Goal: Task Accomplishment & Management: Use online tool/utility

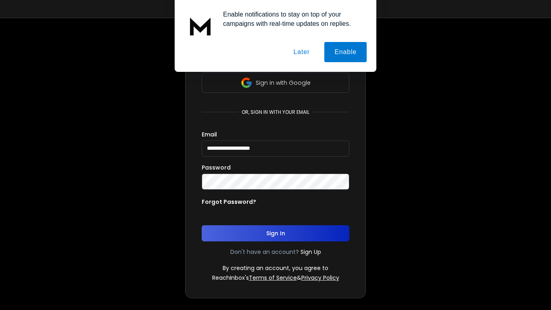
type input "**********"
click at [276, 233] on button "Sign In" at bounding box center [276, 233] width 148 height 16
